Goal: Task Accomplishment & Management: Manage account settings

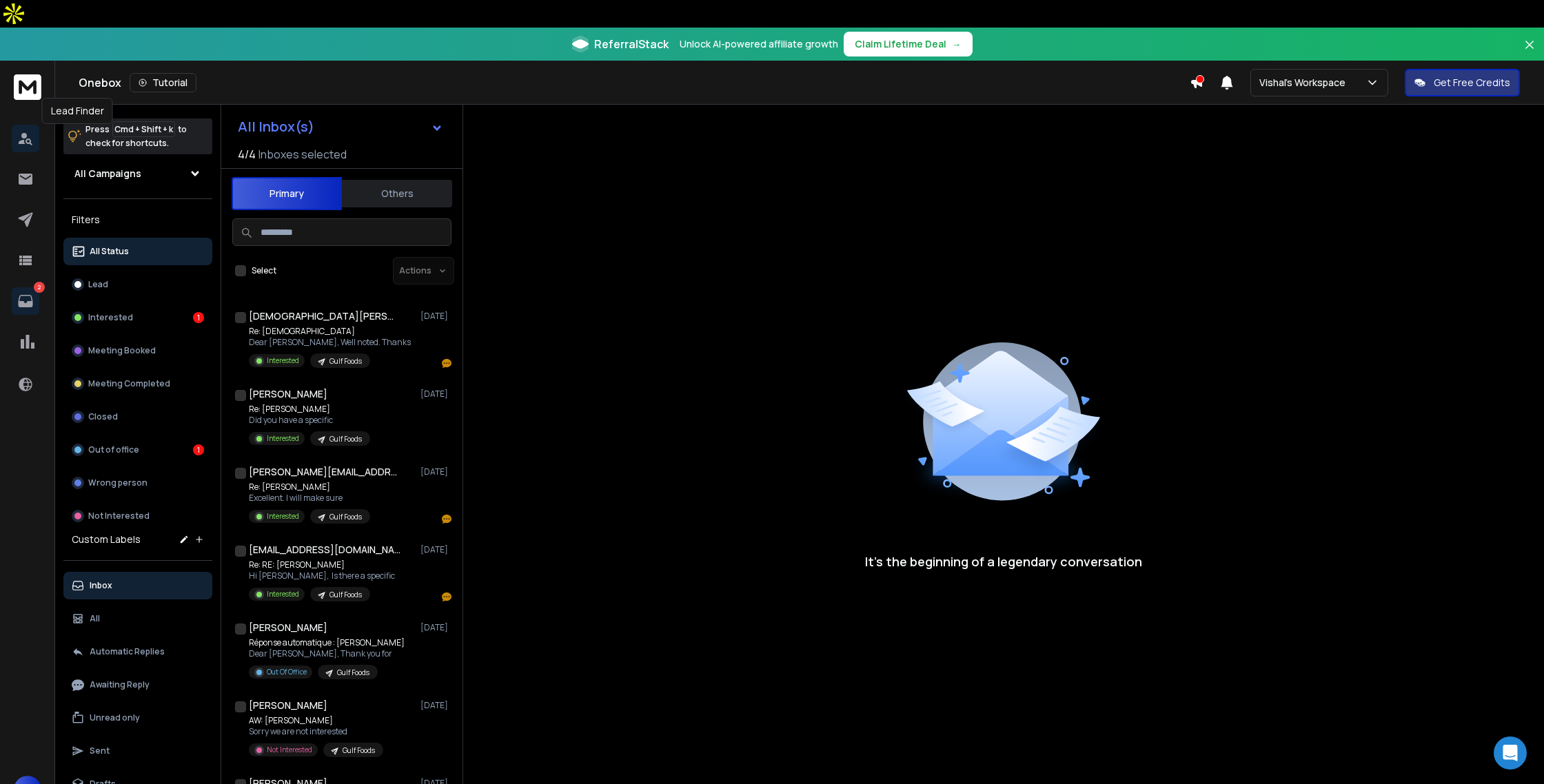
click at [22, 124] on link at bounding box center [25, 138] width 27 height 27
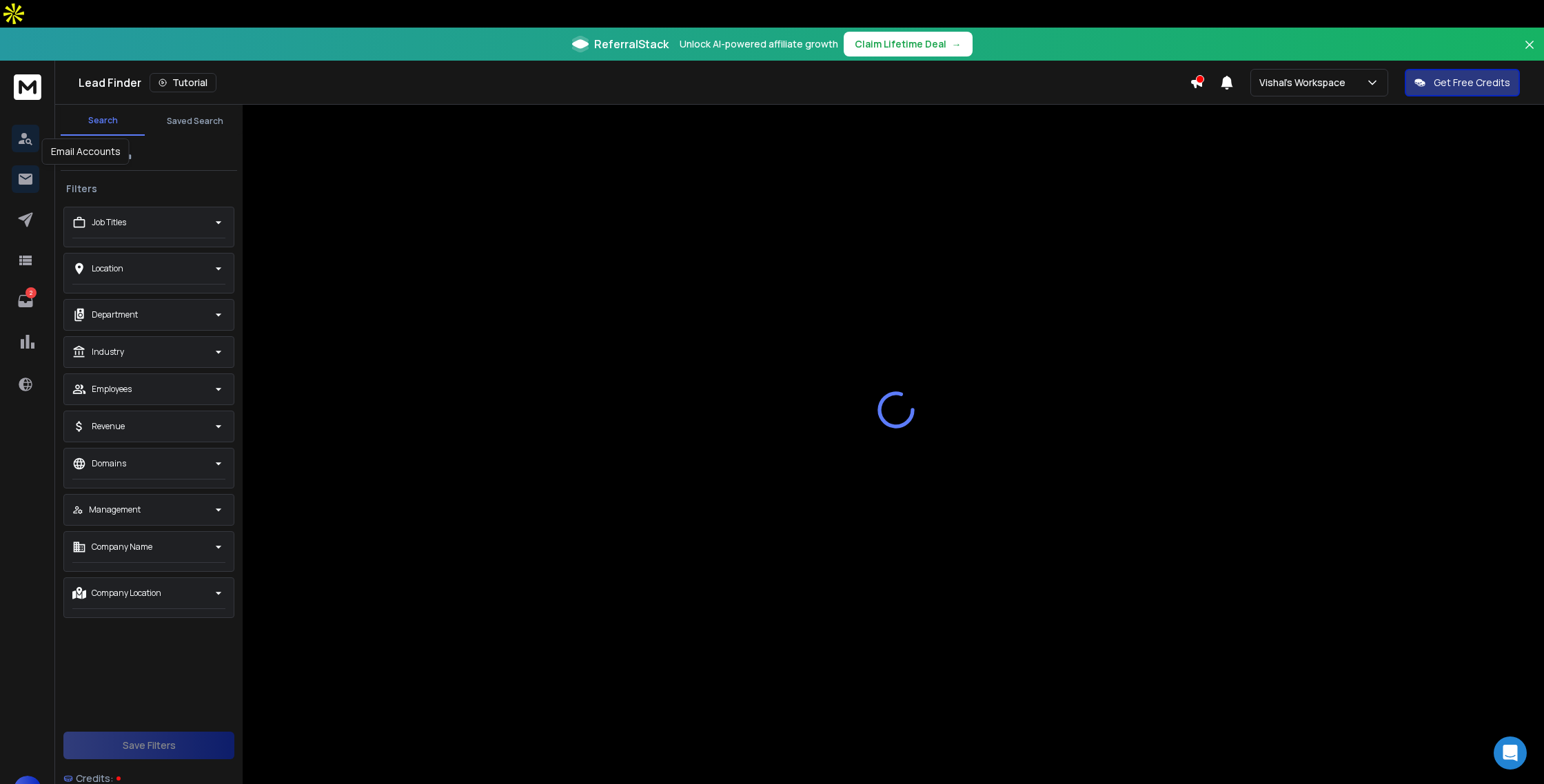
click at [21, 173] on icon at bounding box center [25, 179] width 14 height 11
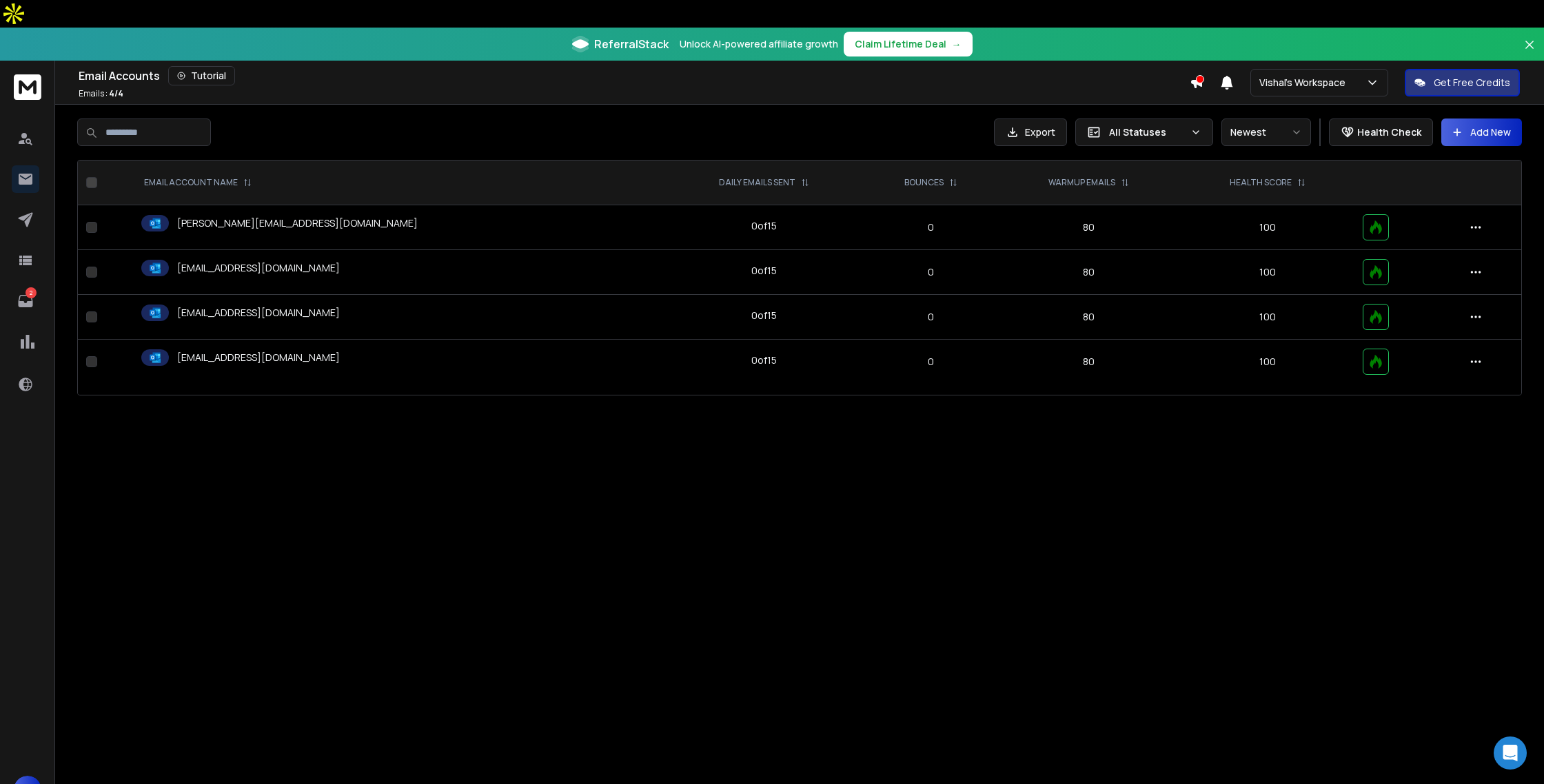
click at [260, 217] on p "[PERSON_NAME][EMAIL_ADDRESS][DOMAIN_NAME]" at bounding box center [297, 223] width 240 height 14
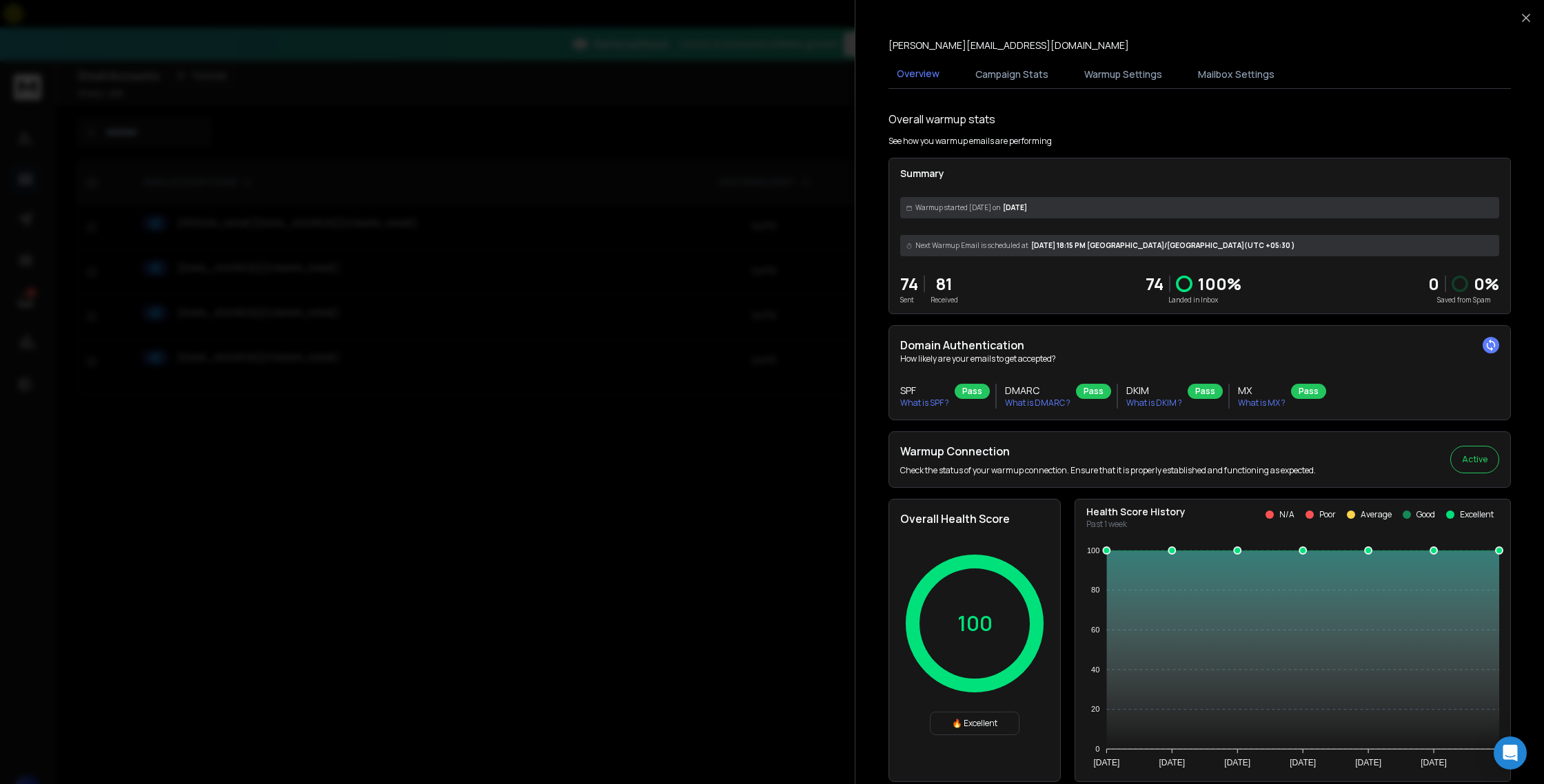
click at [986, 81] on button "Campaign Stats" at bounding box center [1011, 74] width 90 height 30
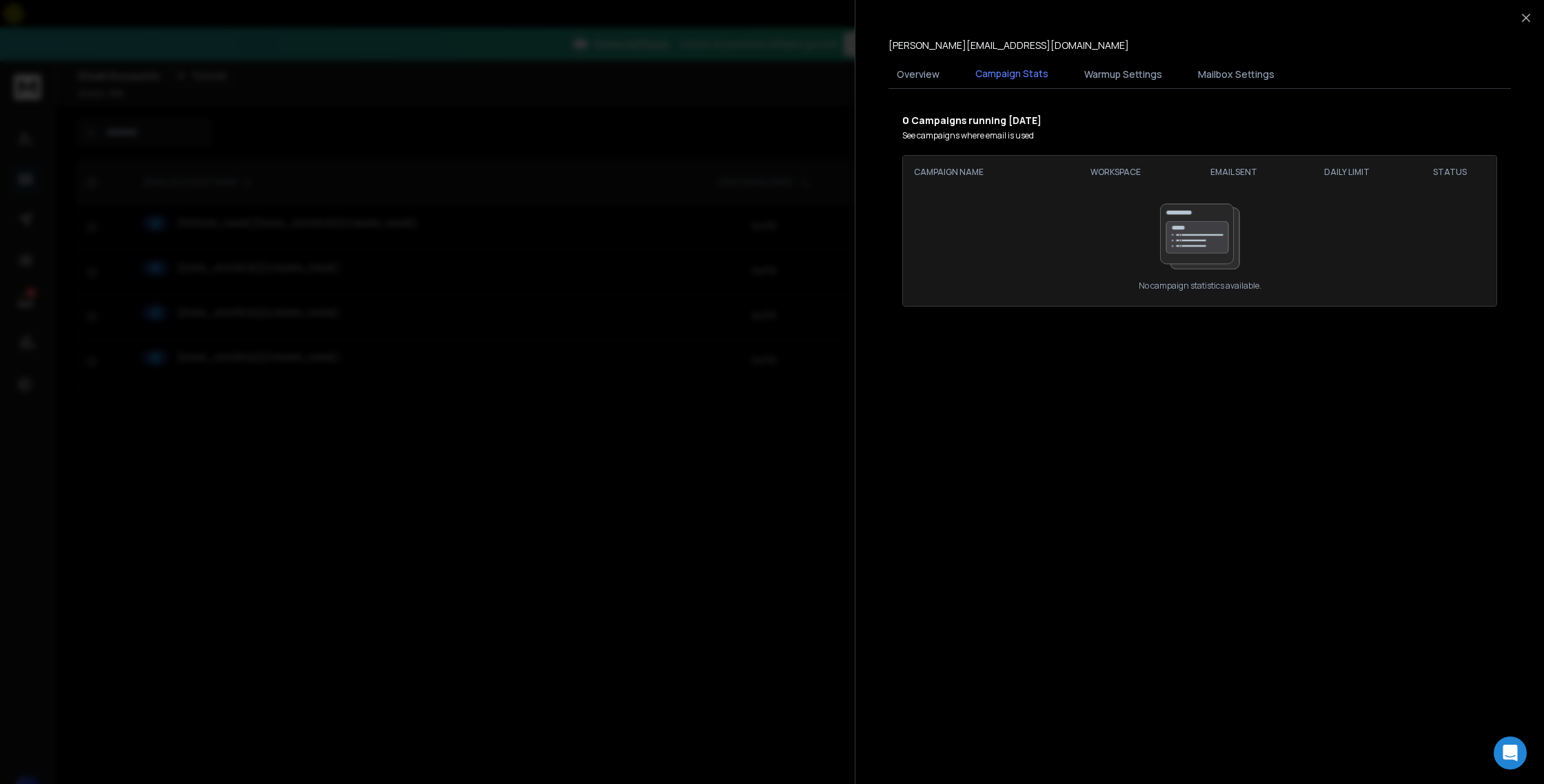
click at [1129, 71] on button "Warmup Settings" at bounding box center [1123, 74] width 94 height 30
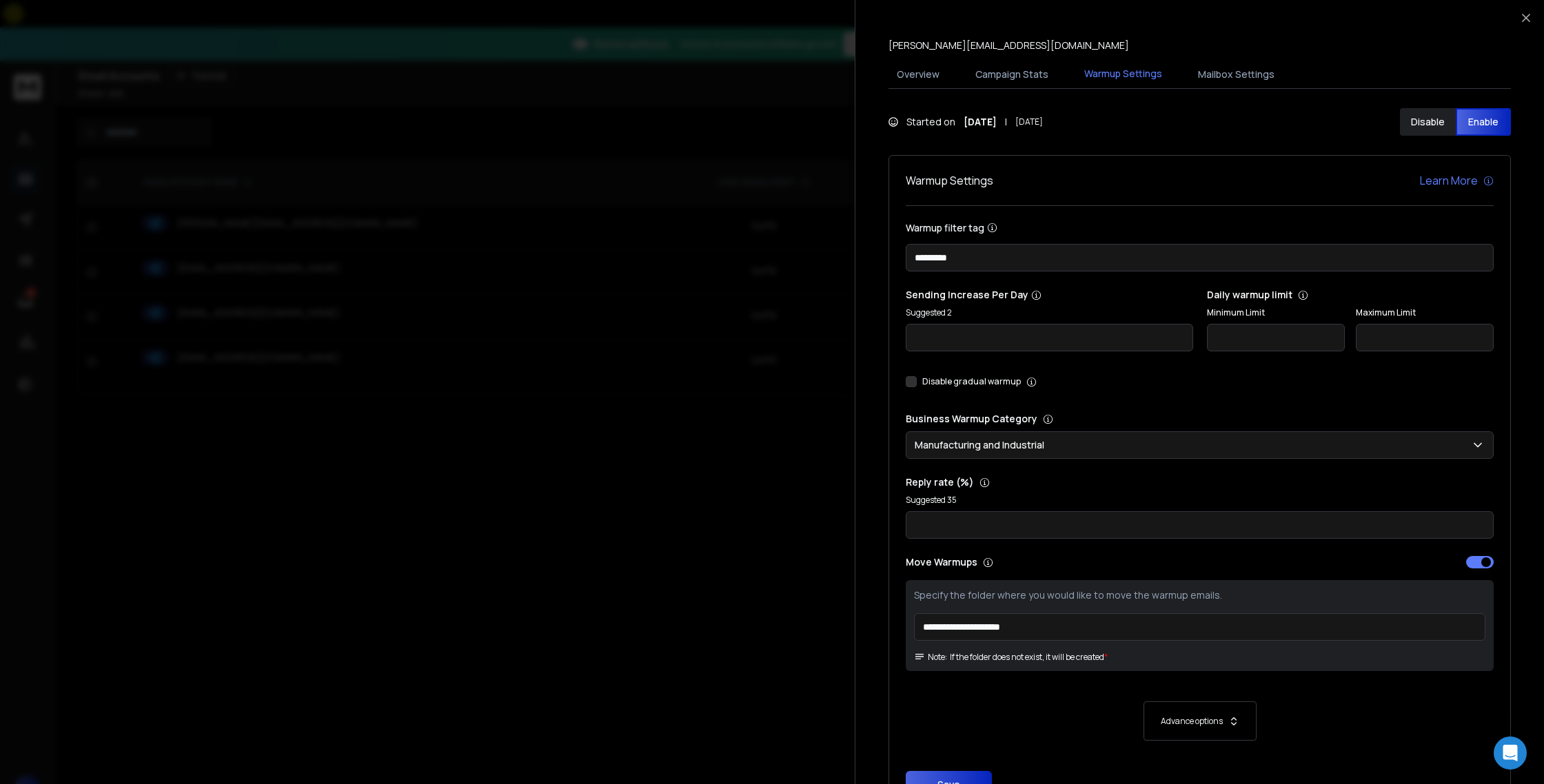
click at [1214, 76] on button "Mailbox Settings" at bounding box center [1236, 74] width 93 height 30
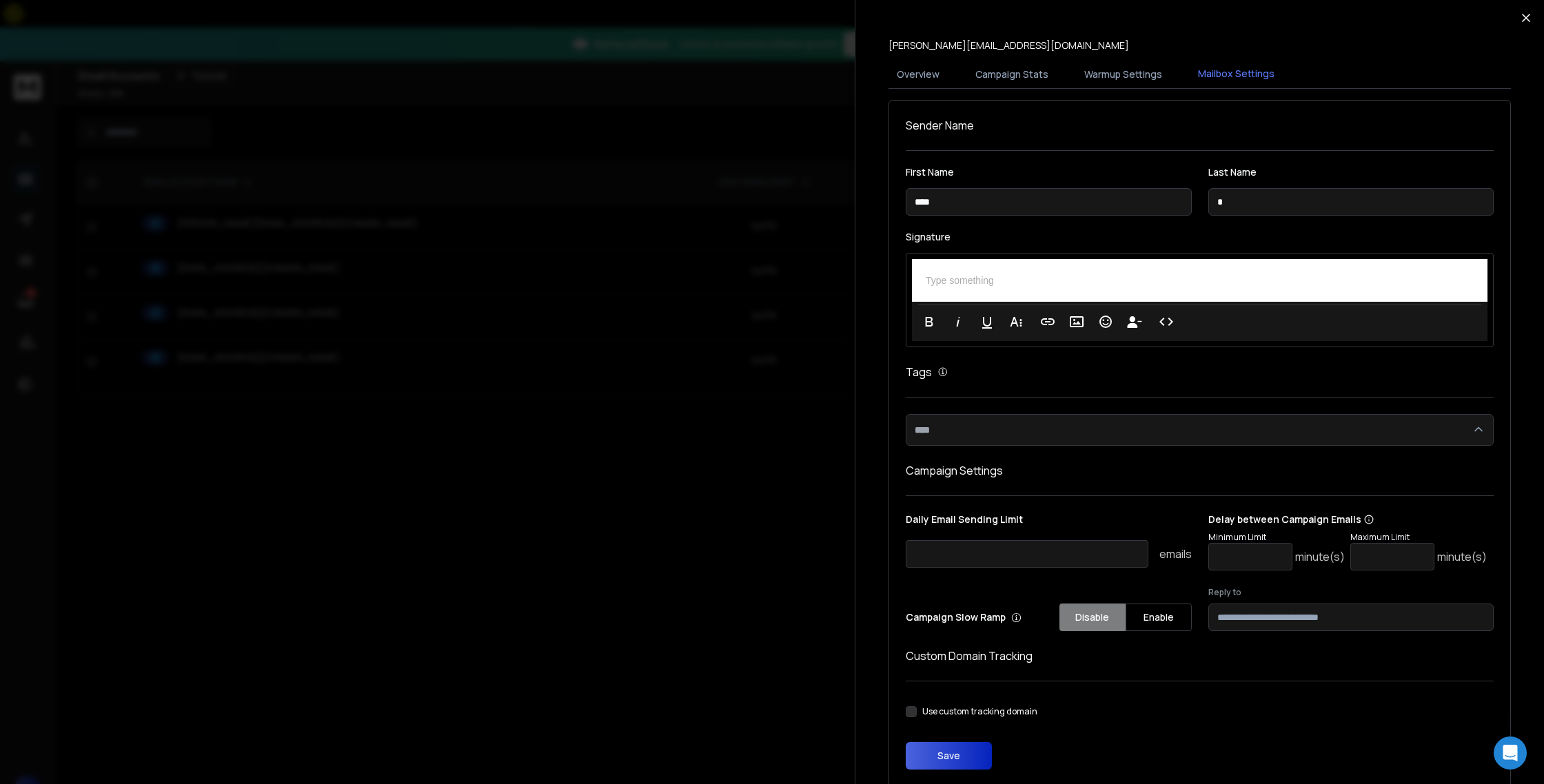
click at [1520, 20] on icon "button" at bounding box center [1526, 18] width 14 height 14
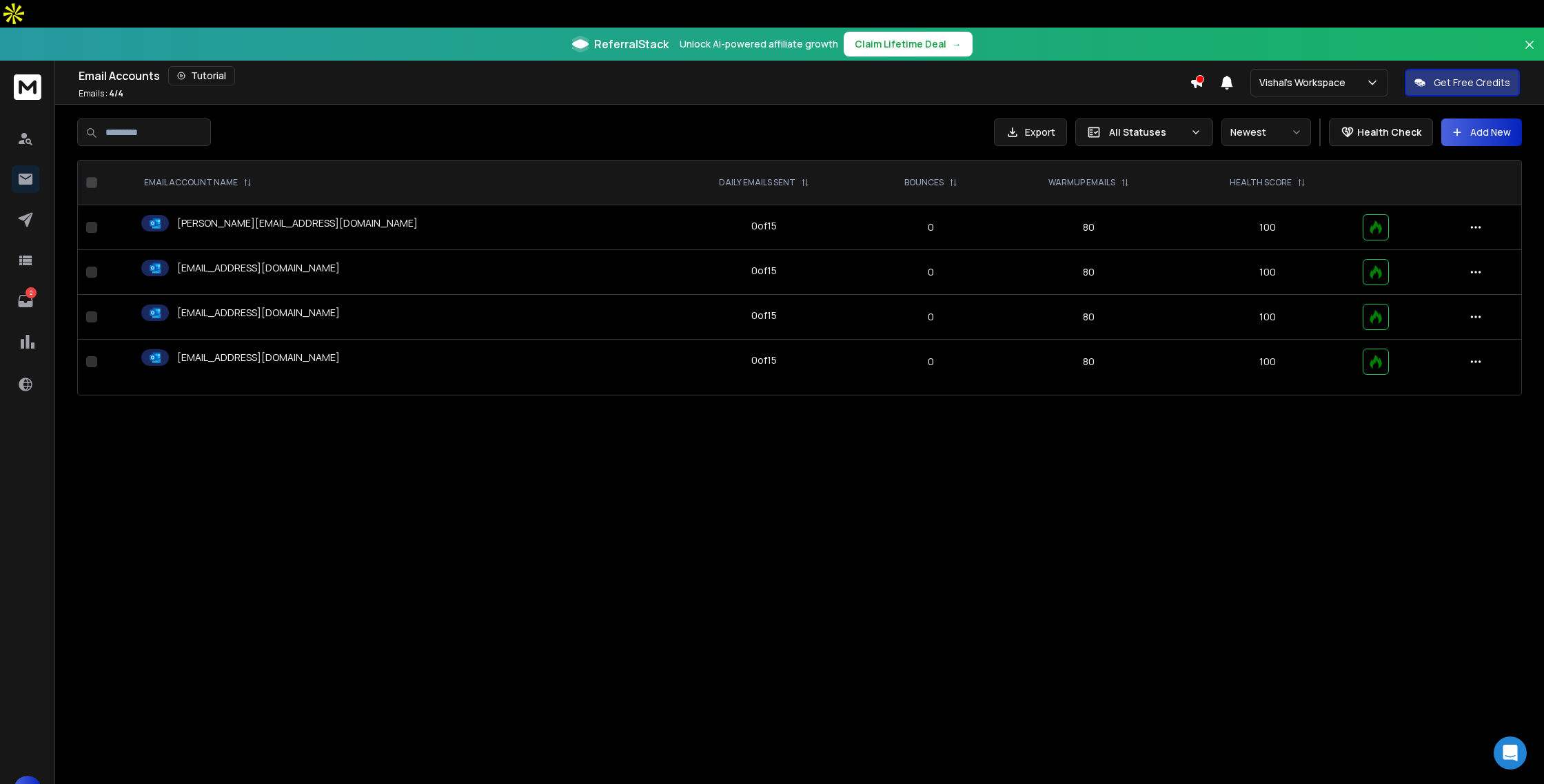
click at [1185, 125] on p "All Statuses" at bounding box center [1147, 132] width 75 height 14
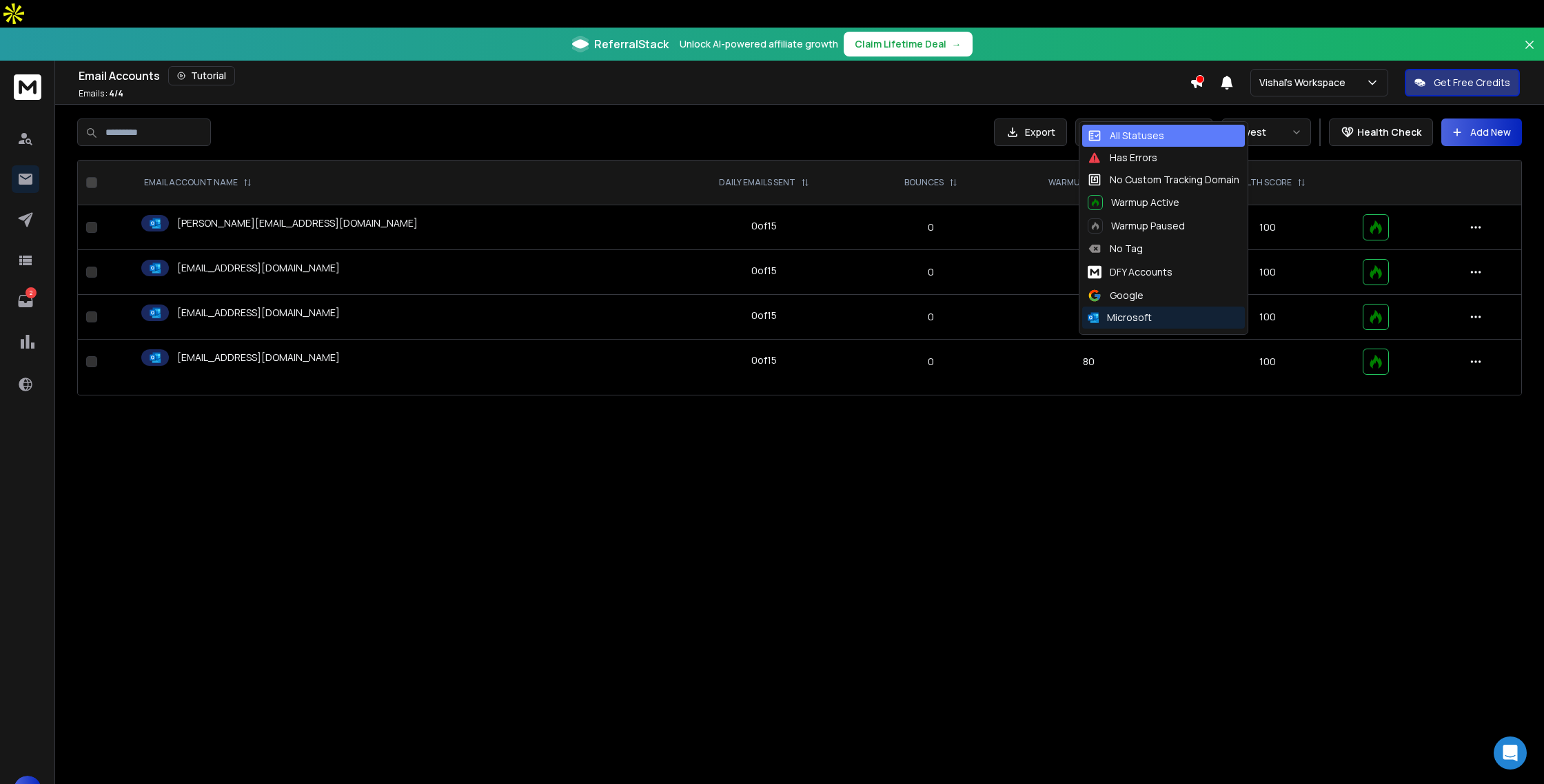
click at [1092, 427] on div "ReferralStack Unlock AI-powered affiliate growth Lifetime Deals available! Clai…" at bounding box center [772, 419] width 1544 height 784
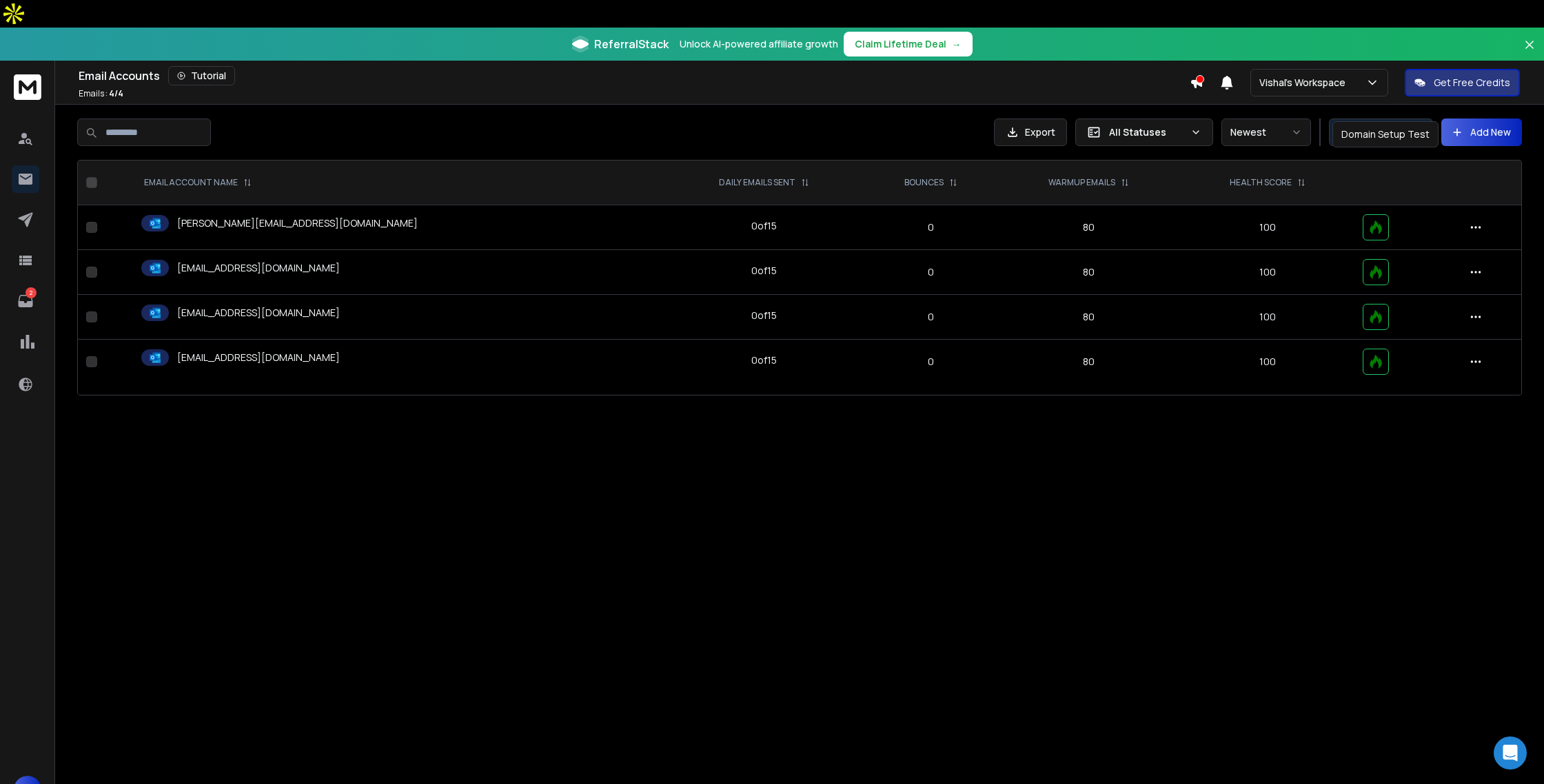
click at [1395, 125] on p "Health Check" at bounding box center [1389, 132] width 64 height 14
click at [236, 217] on p "[PERSON_NAME][EMAIL_ADDRESS][DOMAIN_NAME]" at bounding box center [297, 223] width 240 height 14
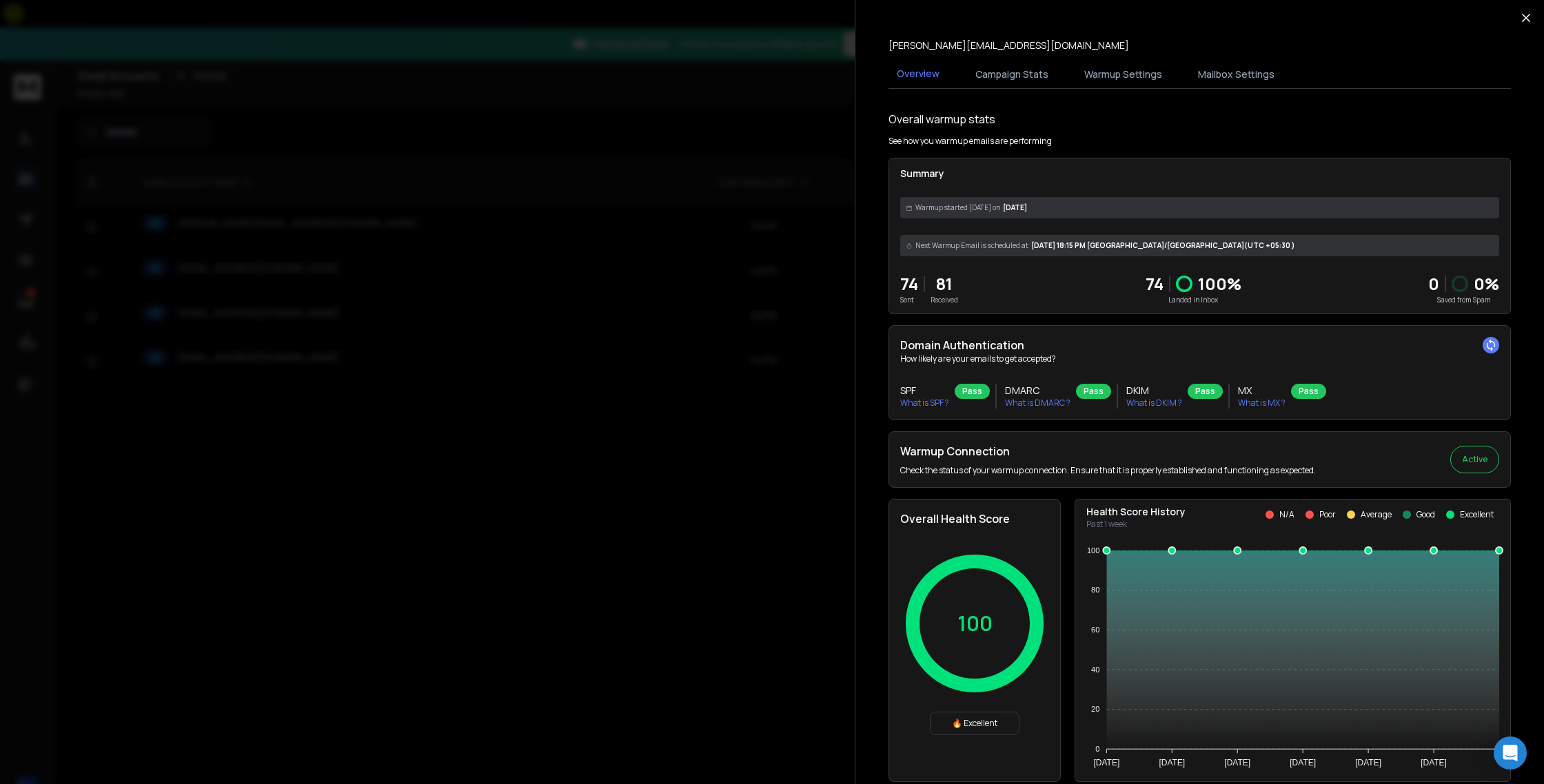
click at [1522, 21] on icon "button" at bounding box center [1526, 18] width 14 height 14
